Goal: Task Accomplishment & Management: Manage account settings

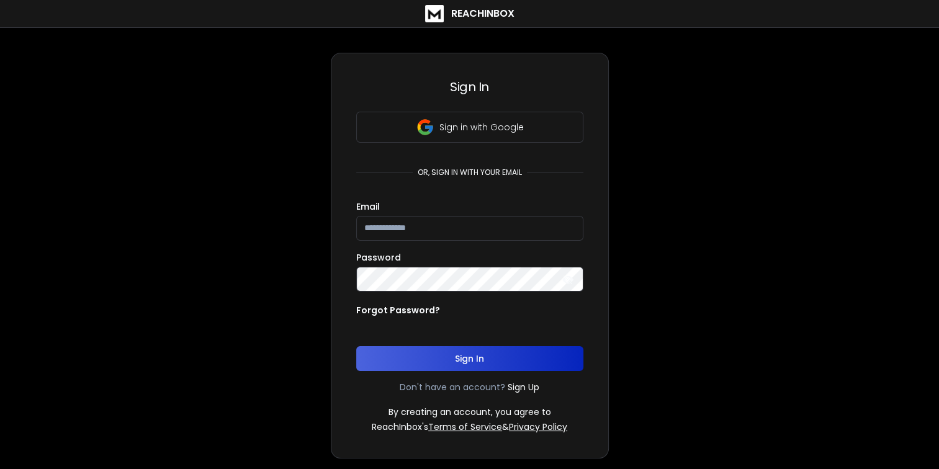
click at [382, 228] on input "email" at bounding box center [469, 228] width 227 height 25
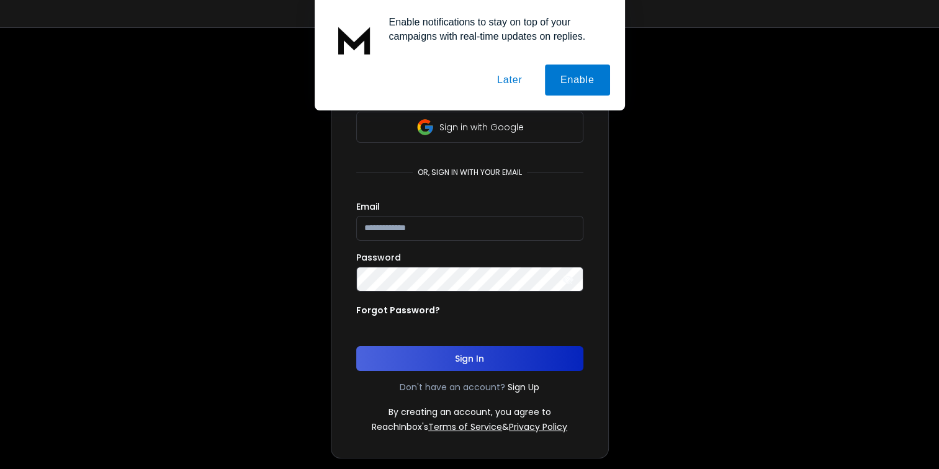
click at [508, 76] on button "Later" at bounding box center [510, 80] width 56 height 31
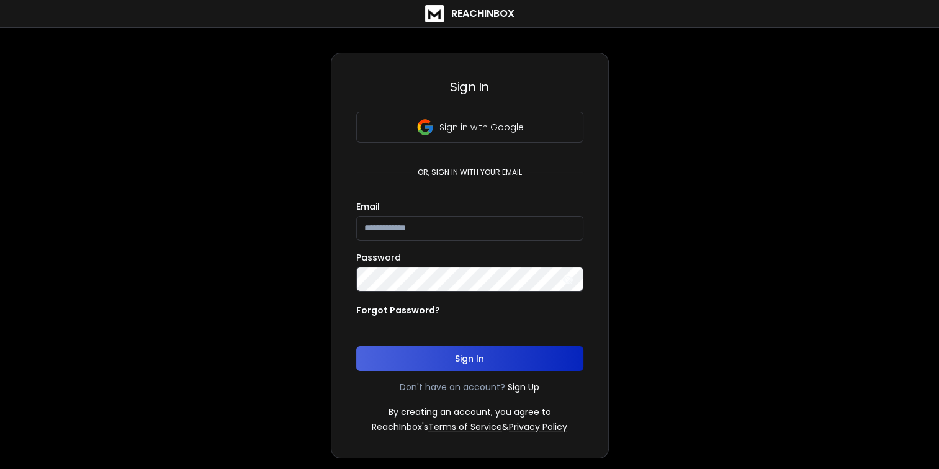
click at [374, 227] on input "email" at bounding box center [469, 228] width 227 height 25
click at [370, 227] on input "email" at bounding box center [469, 228] width 227 height 25
type input "**********"
click at [446, 351] on button "Sign In" at bounding box center [469, 358] width 227 height 25
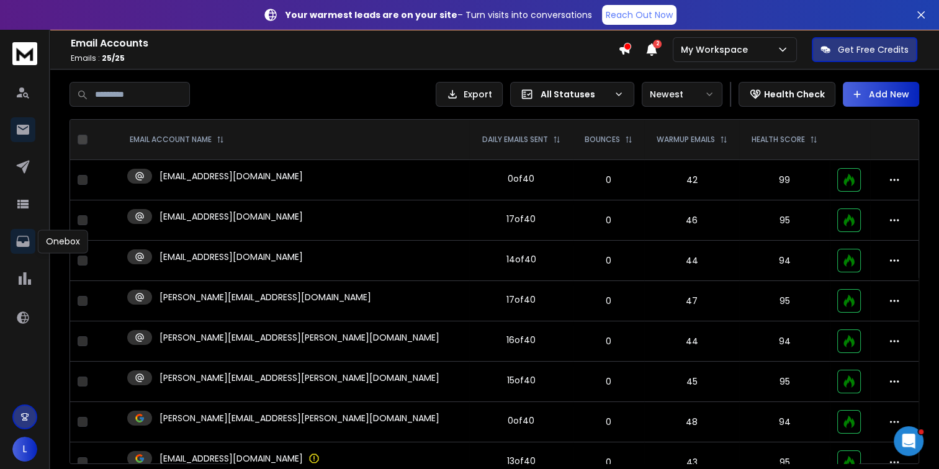
click at [16, 242] on icon at bounding box center [23, 241] width 15 height 15
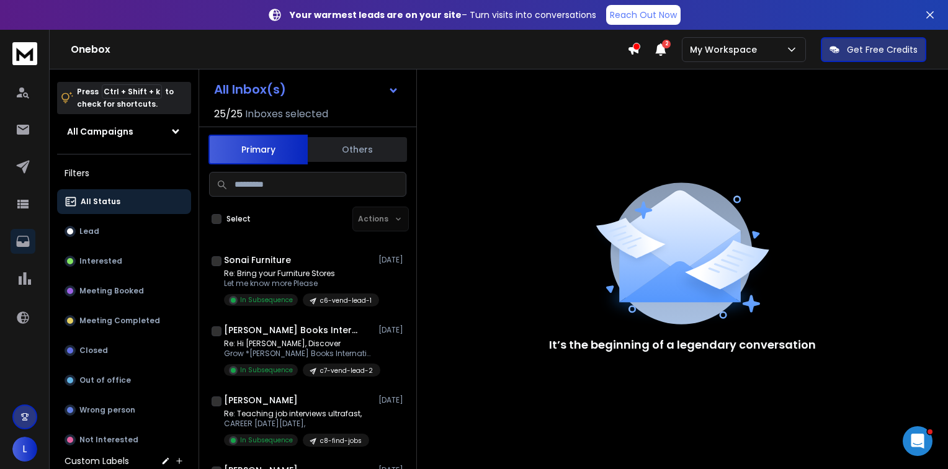
click at [932, 14] on icon at bounding box center [930, 14] width 11 height 11
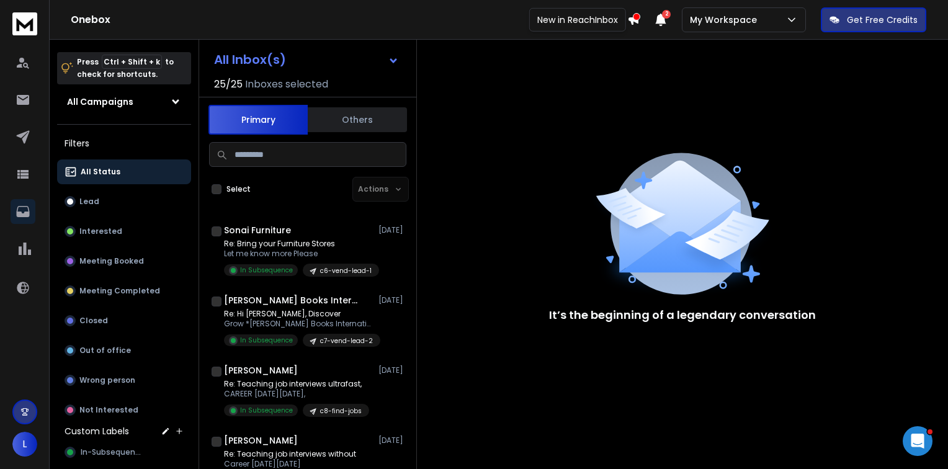
click at [634, 20] on icon at bounding box center [634, 20] width 10 height 10
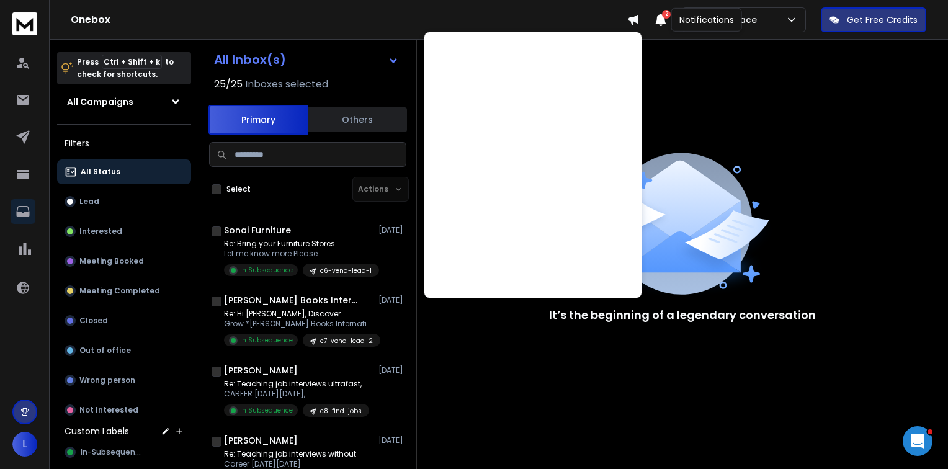
click at [662, 22] on icon at bounding box center [660, 19] width 11 height 12
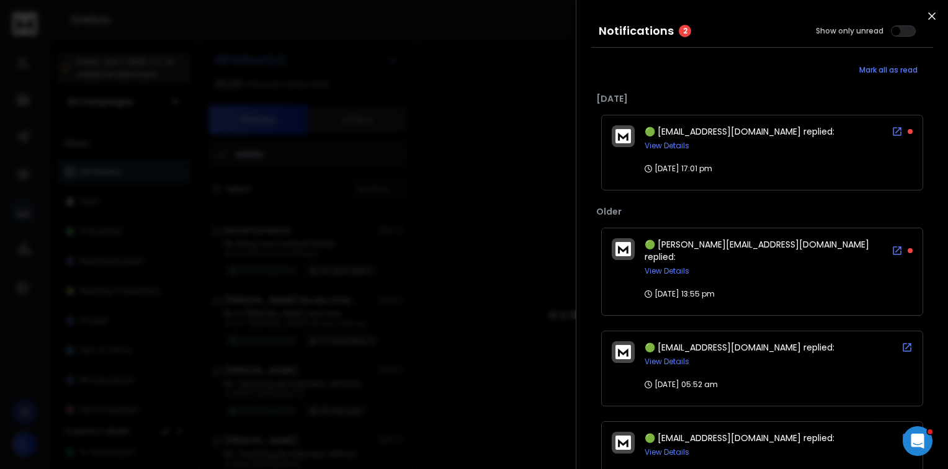
click at [929, 14] on icon "button" at bounding box center [932, 16] width 12 height 12
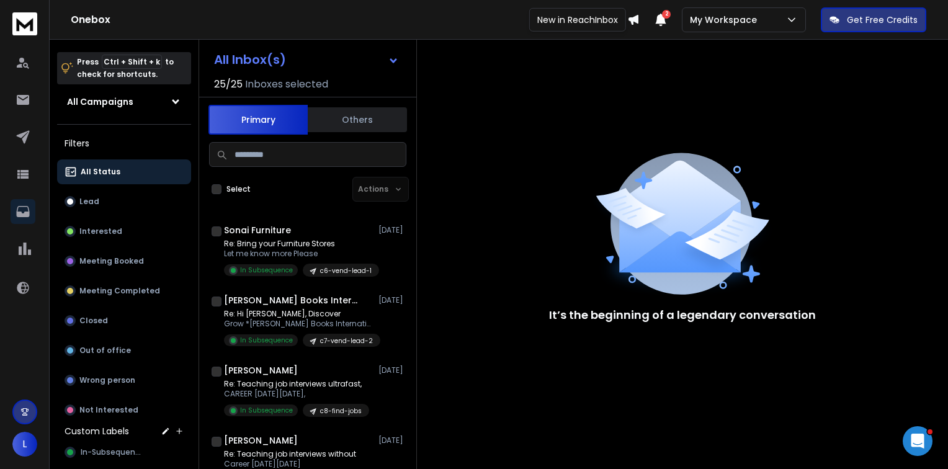
click at [637, 22] on icon at bounding box center [634, 20] width 12 height 12
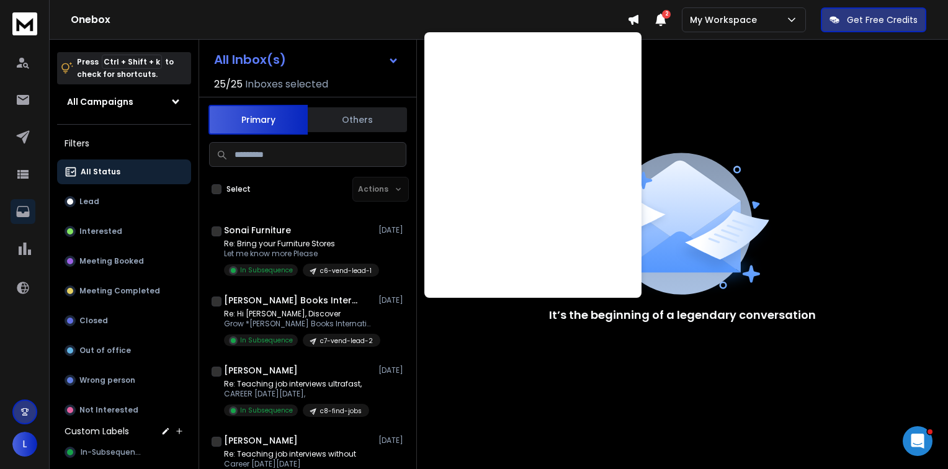
click at [0, 371] on html "Your warmest leads are on your site – Turn visits into conversations Reach Out …" at bounding box center [474, 234] width 948 height 469
click at [22, 450] on span "L" at bounding box center [24, 444] width 25 height 25
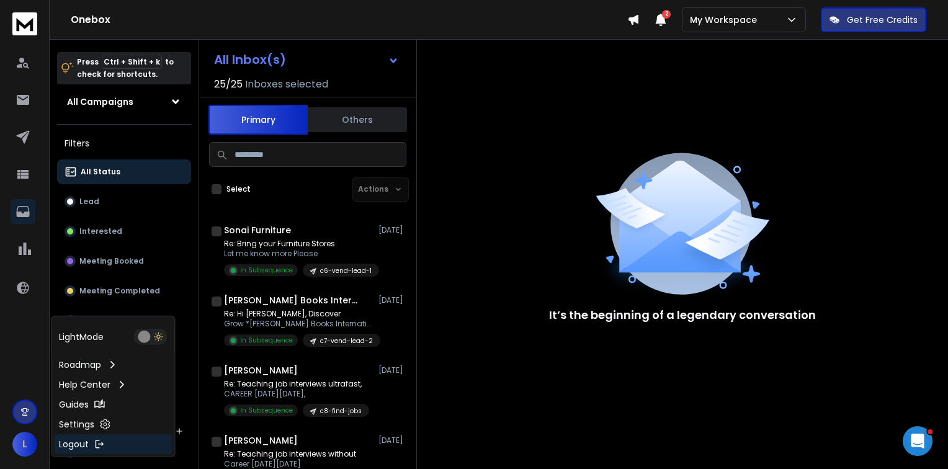
click at [84, 445] on p "Logout" at bounding box center [74, 444] width 30 height 12
